Goal: Task Accomplishment & Management: Manage account settings

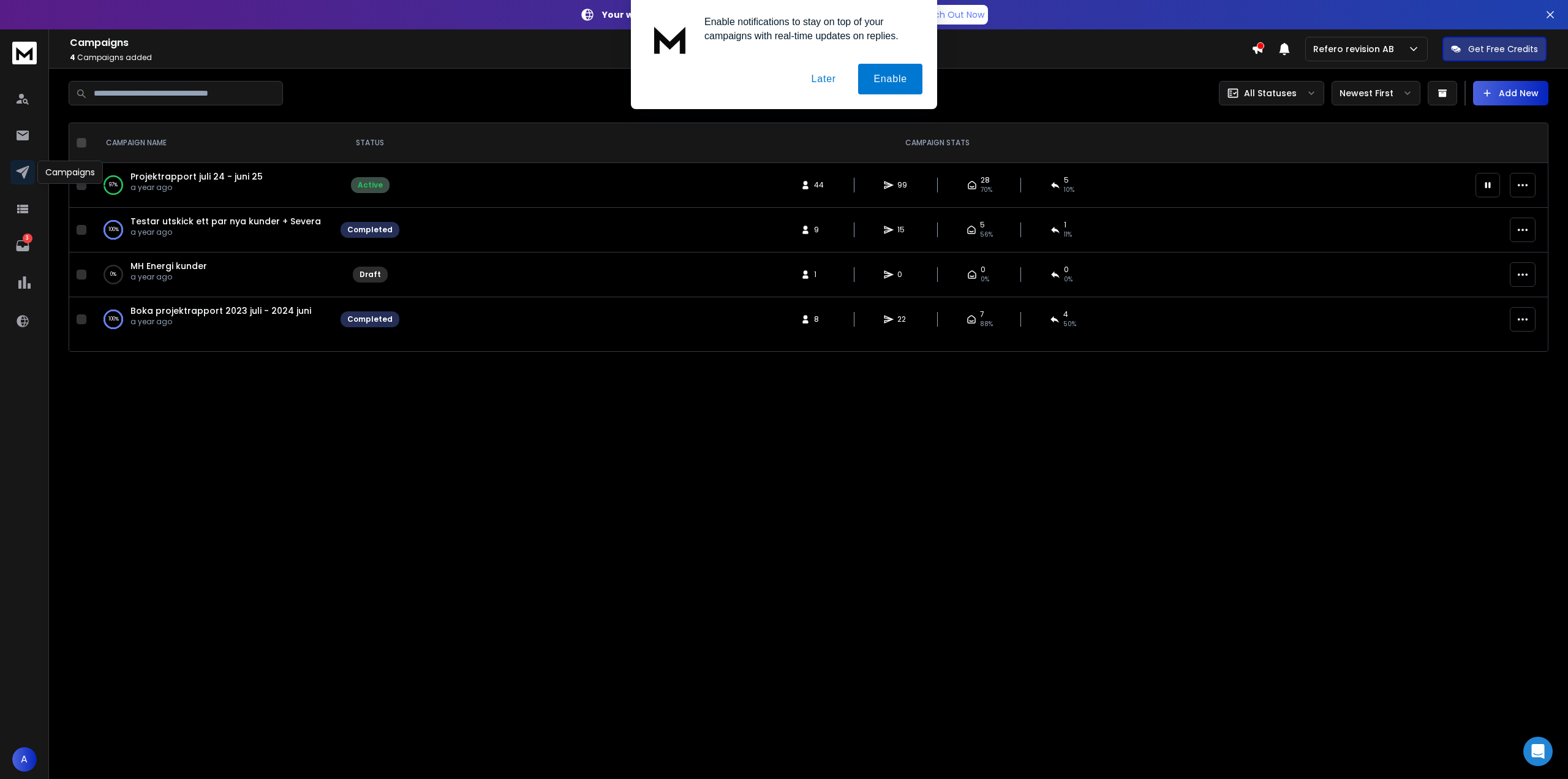
click at [26, 165] on icon at bounding box center [22, 172] width 15 height 15
click at [819, 81] on button "Later" at bounding box center [823, 79] width 56 height 31
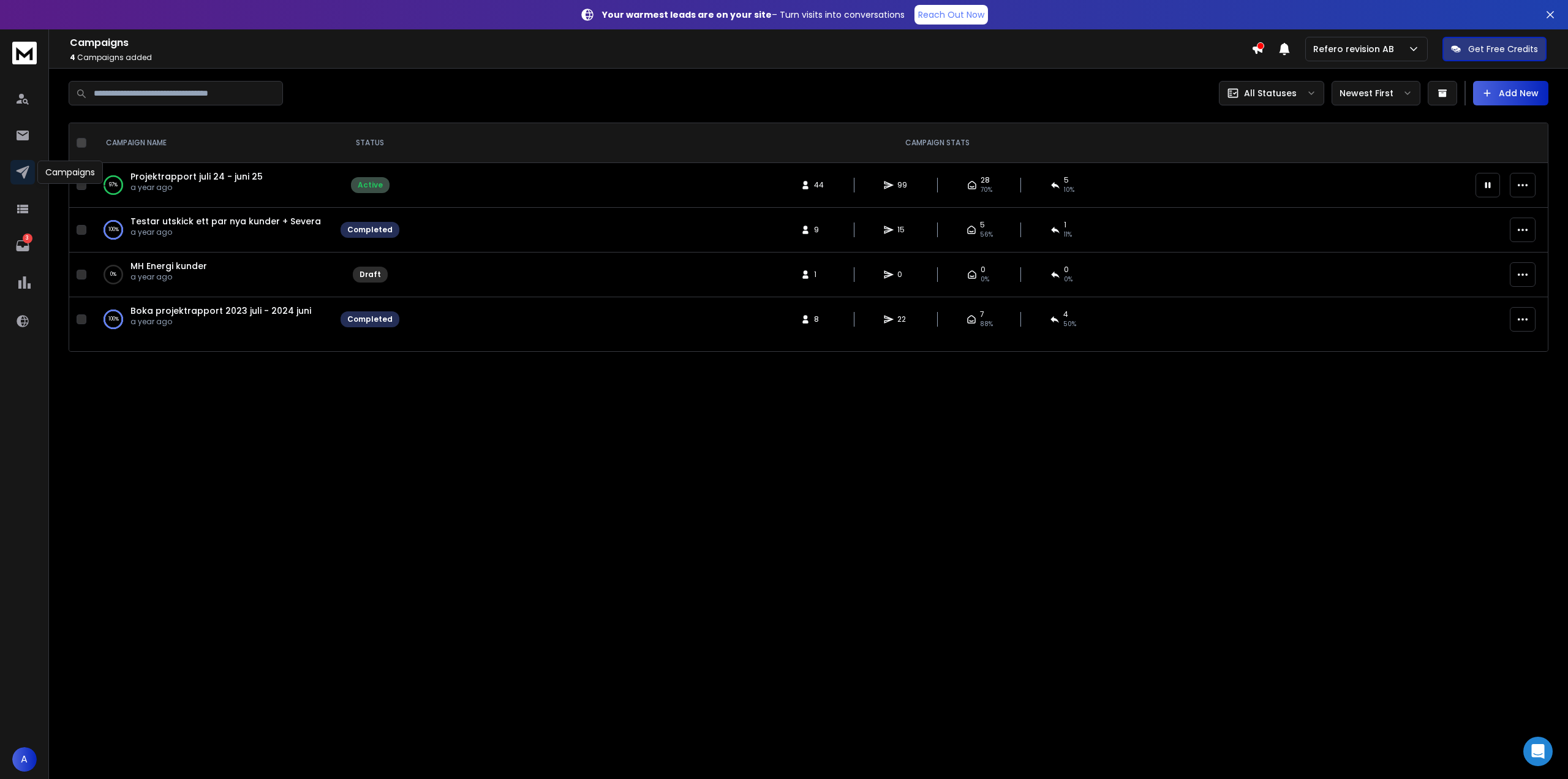
click at [19, 174] on icon at bounding box center [22, 172] width 15 height 15
click at [19, 166] on icon at bounding box center [22, 172] width 15 height 15
click at [212, 177] on span "Projektrapport juli 24 - juni 25" at bounding box center [197, 176] width 132 height 12
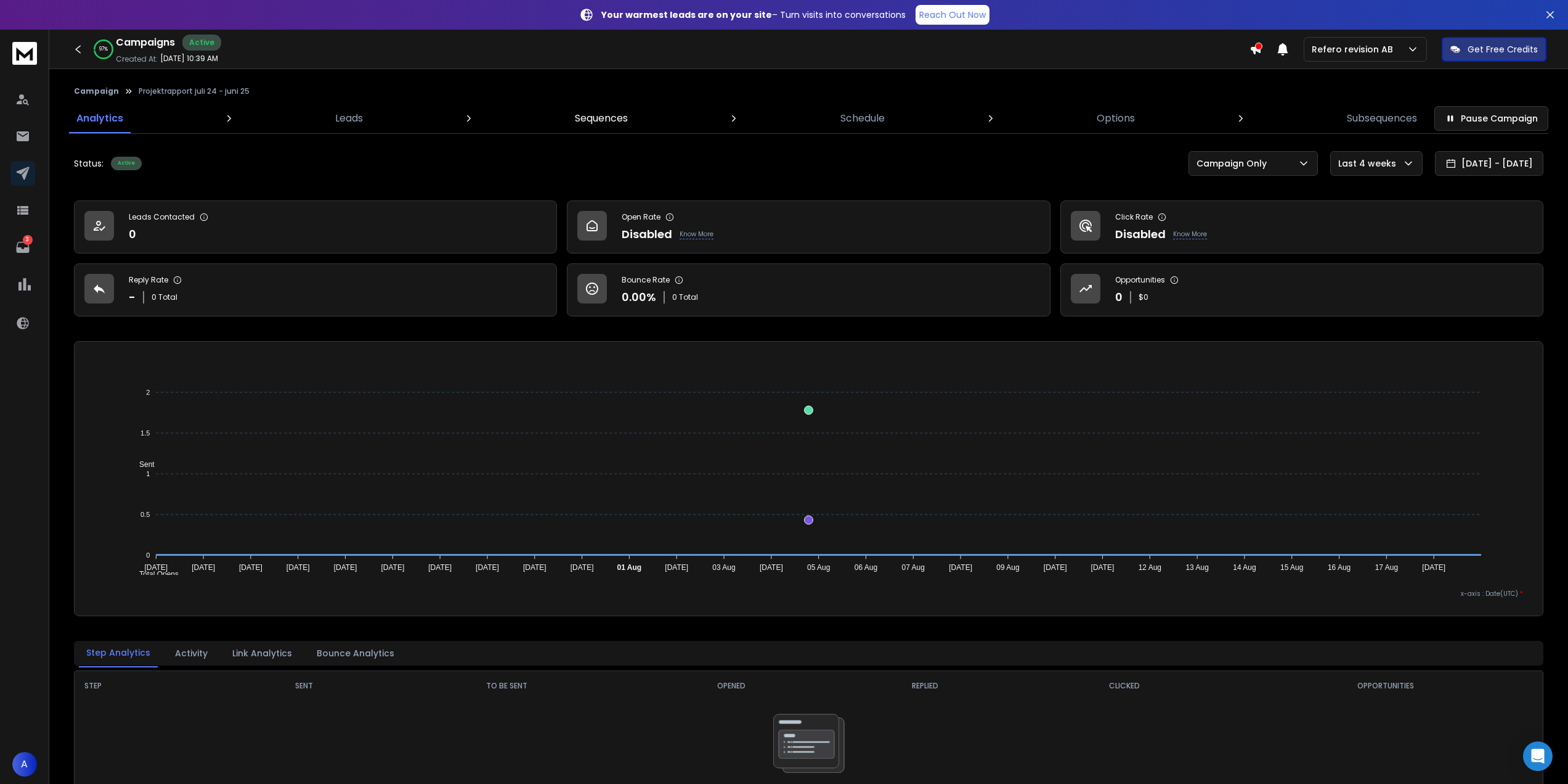
click at [618, 116] on p "Sequences" at bounding box center [602, 118] width 53 height 15
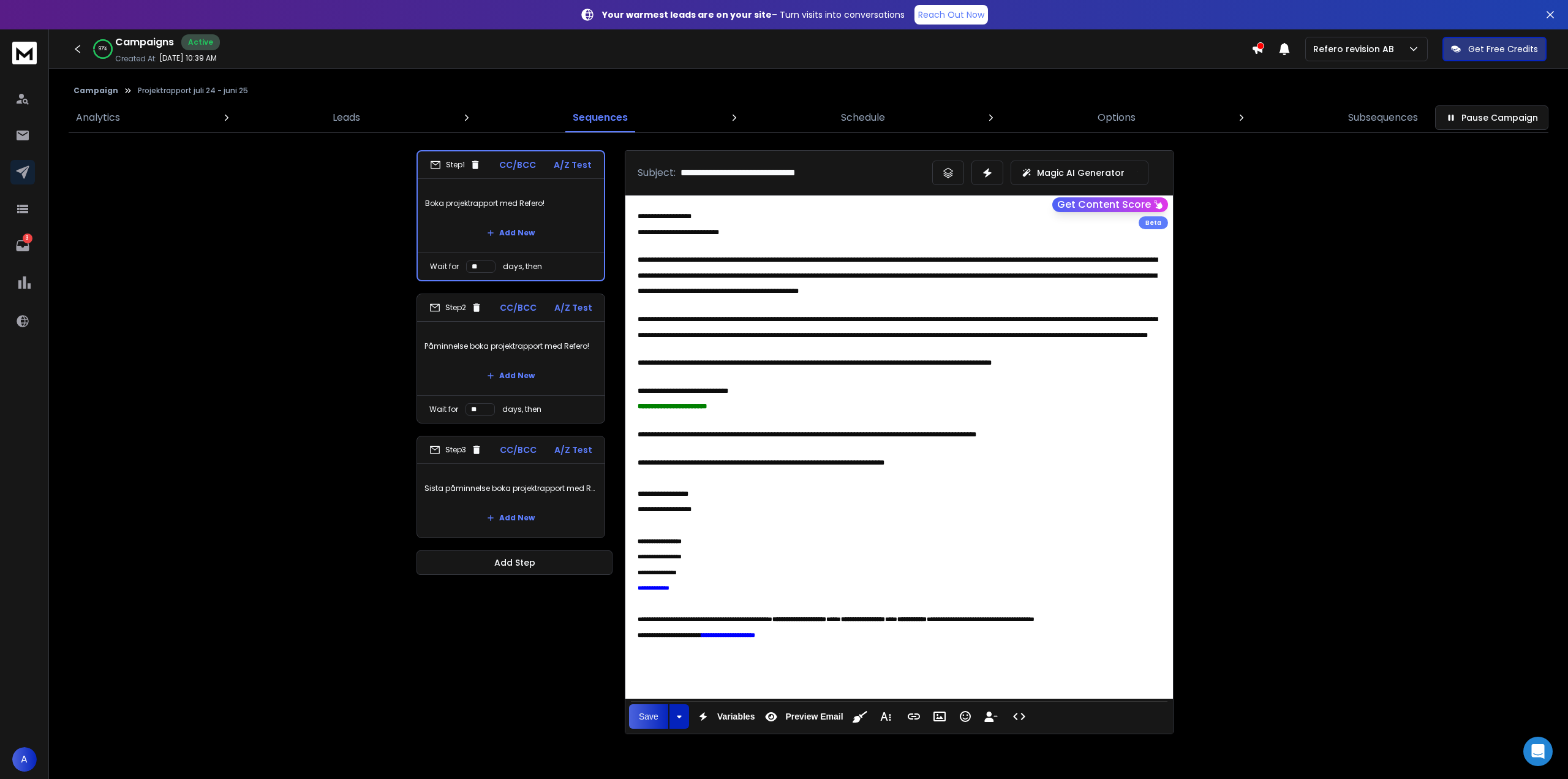
click at [565, 376] on div "Add New" at bounding box center [511, 376] width 173 height 25
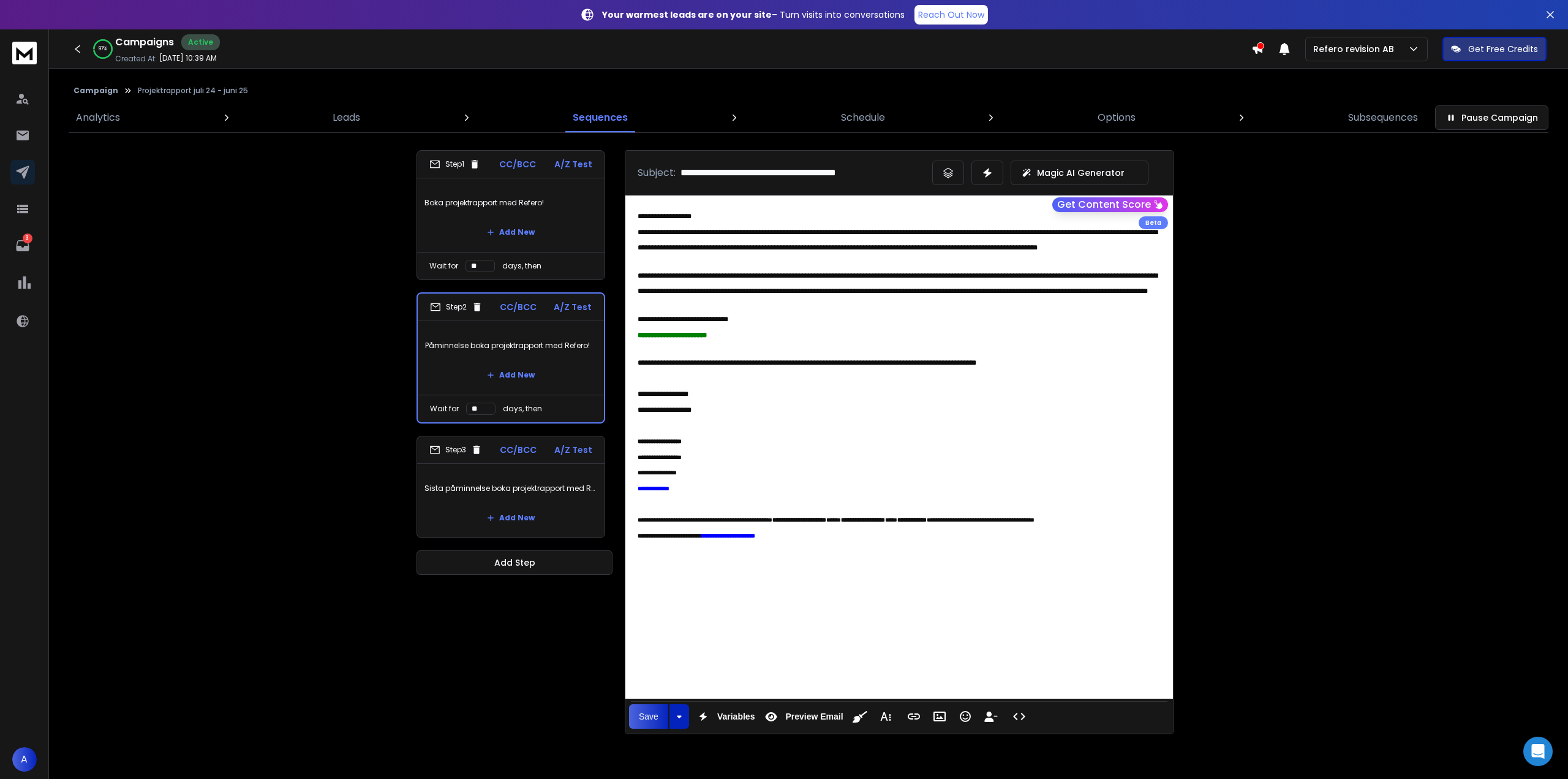
click at [573, 483] on p "Sista påminnelse boka projektrapport med Refero!" at bounding box center [511, 488] width 173 height 34
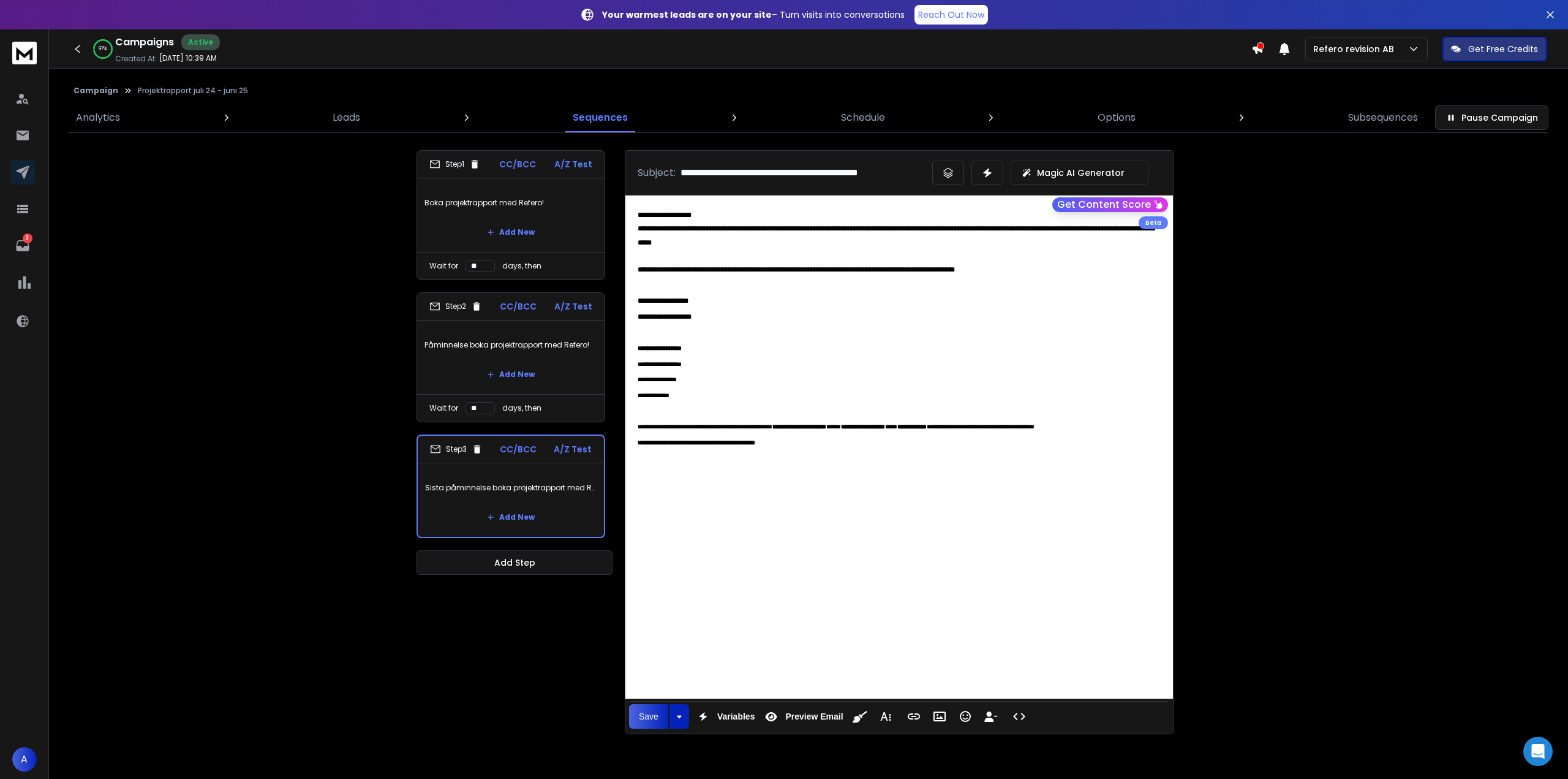
click at [554, 236] on div "Add New" at bounding box center [511, 232] width 173 height 25
type input "**********"
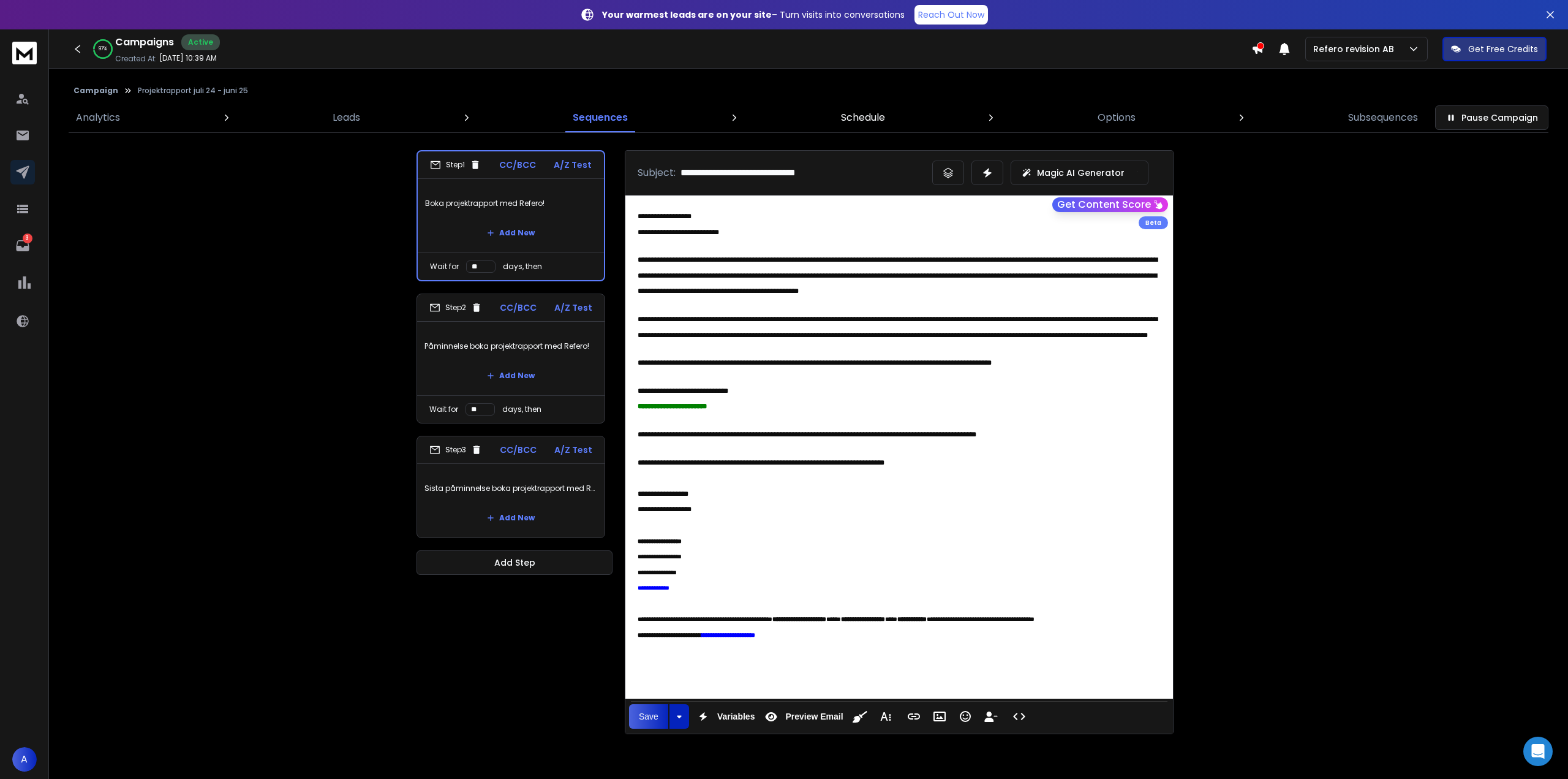
click at [868, 112] on p "Schedule" at bounding box center [863, 117] width 44 height 15
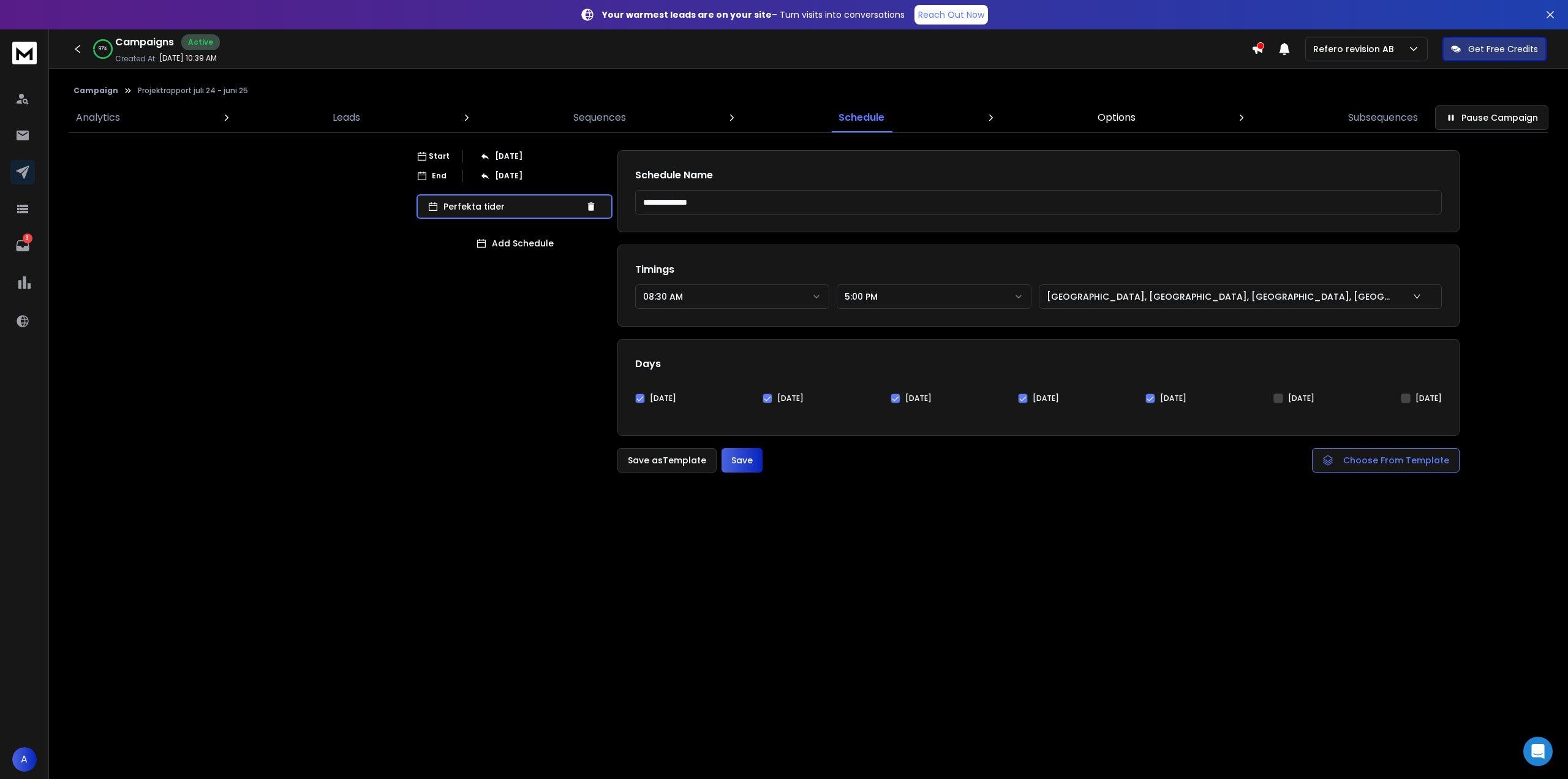
click at [1108, 116] on p "Options" at bounding box center [1116, 117] width 38 height 15
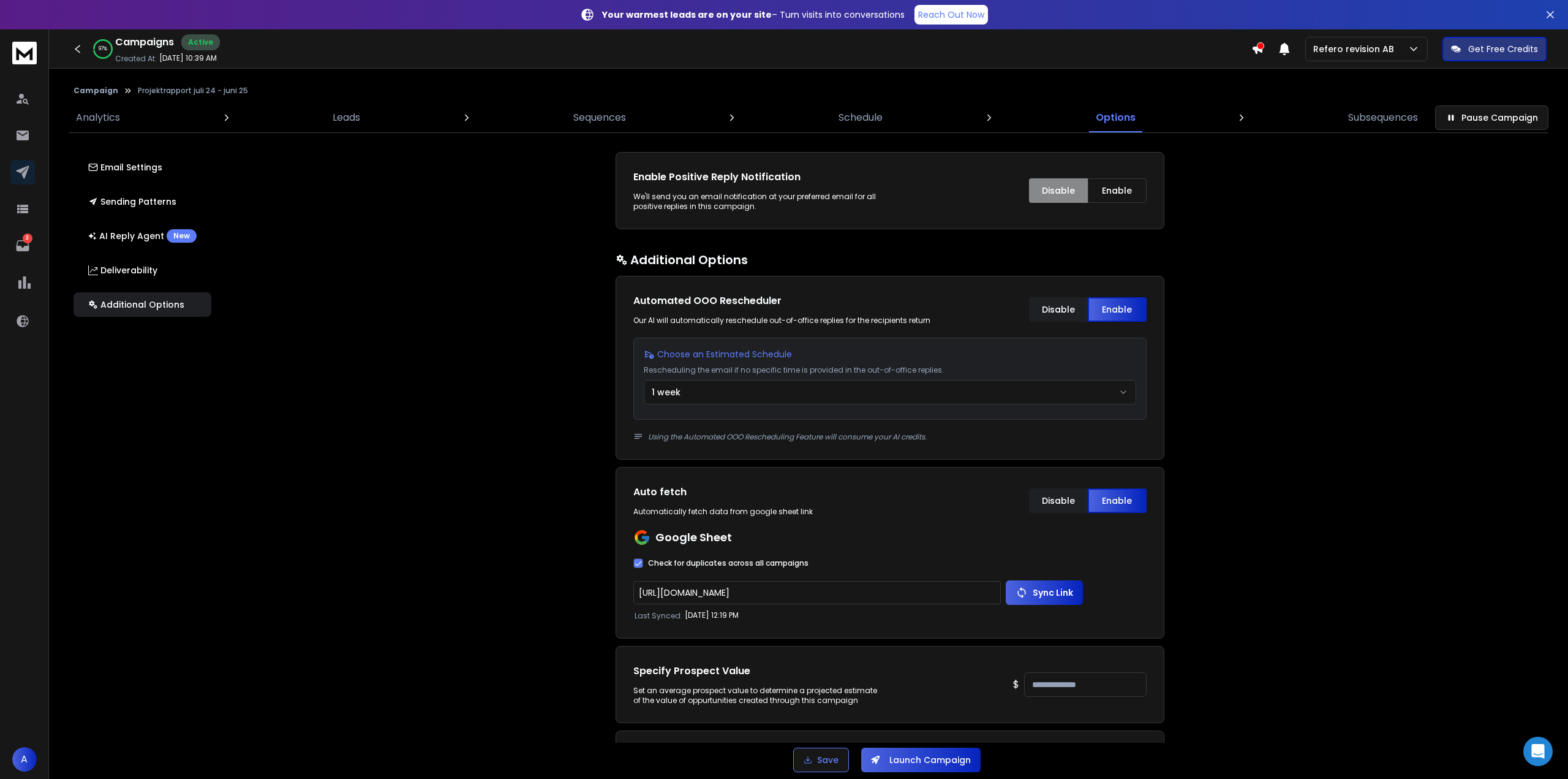
scroll to position [2022, 0]
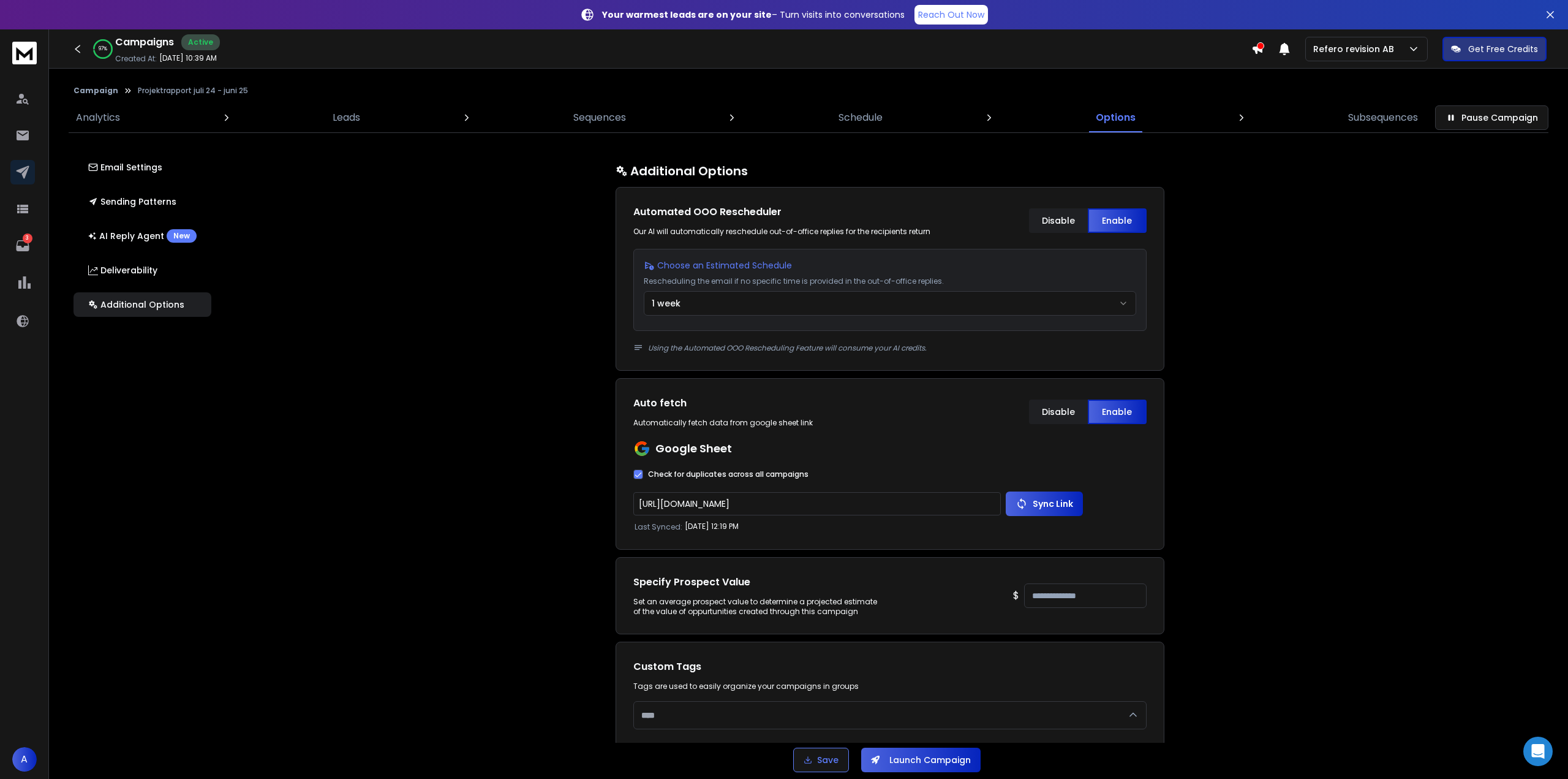
click at [1042, 498] on p "Sync Link" at bounding box center [1053, 504] width 41 height 12
click at [352, 113] on p "Leads" at bounding box center [346, 117] width 27 height 15
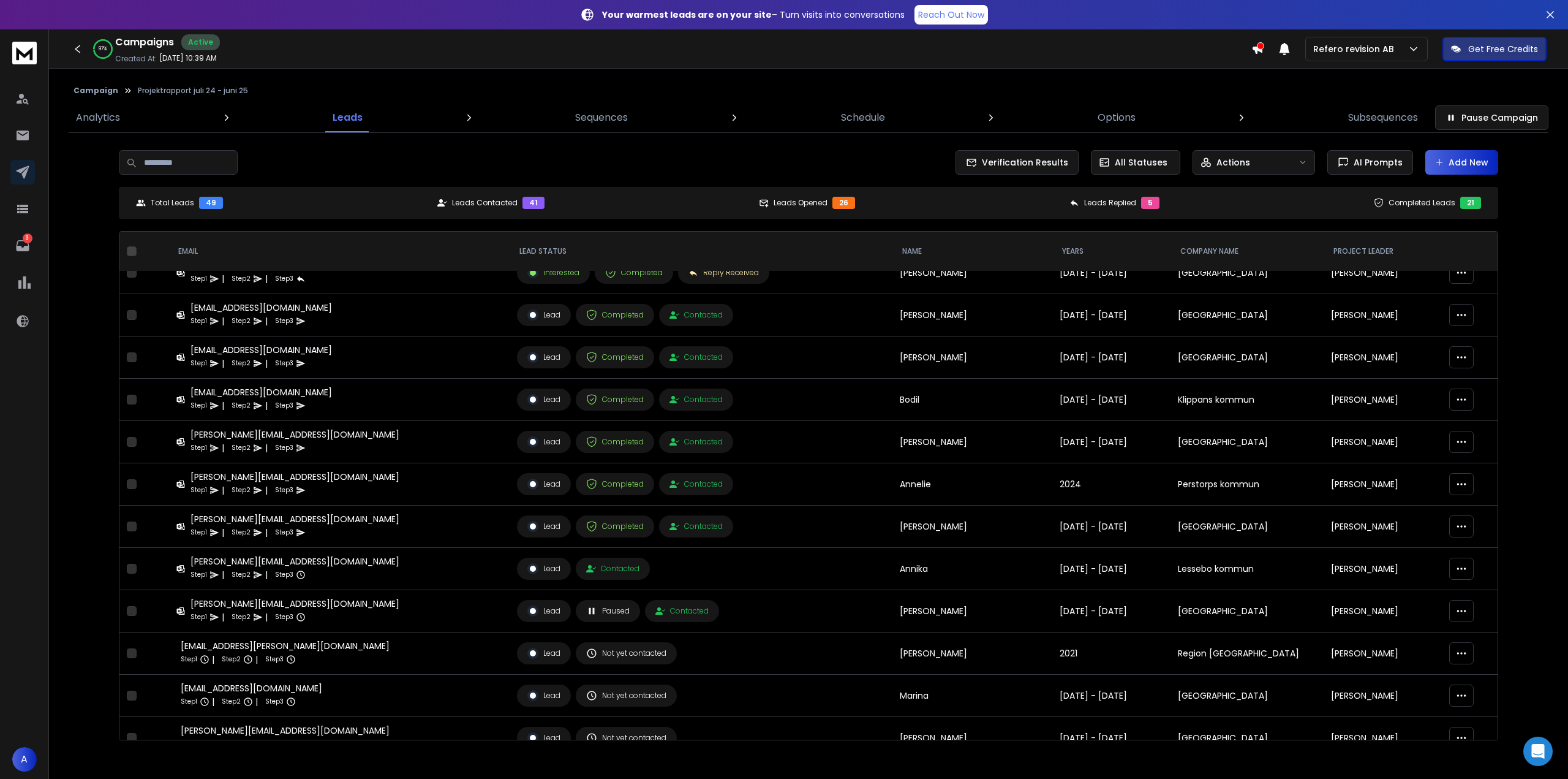
scroll to position [1613, 0]
